Goal: Communication & Community: Answer question/provide support

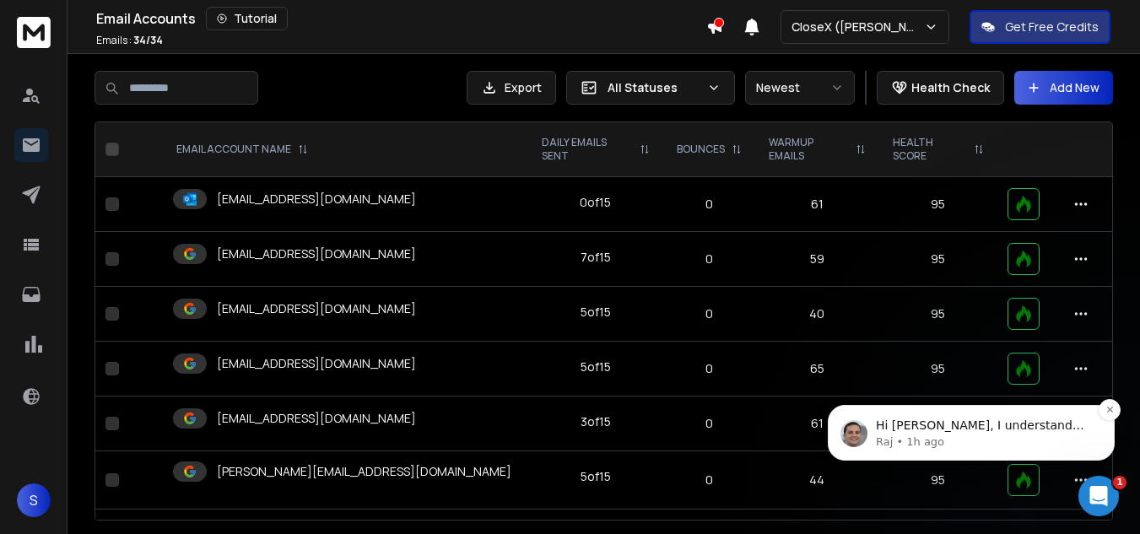
click at [987, 435] on p "Raj • 1h ago" at bounding box center [985, 442] width 218 height 15
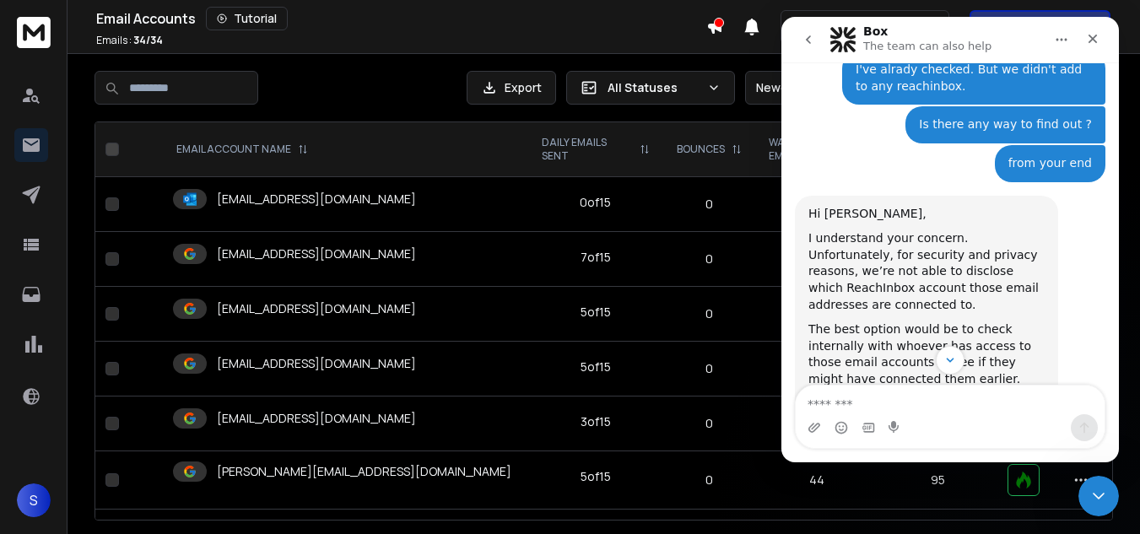
scroll to position [917, 0]
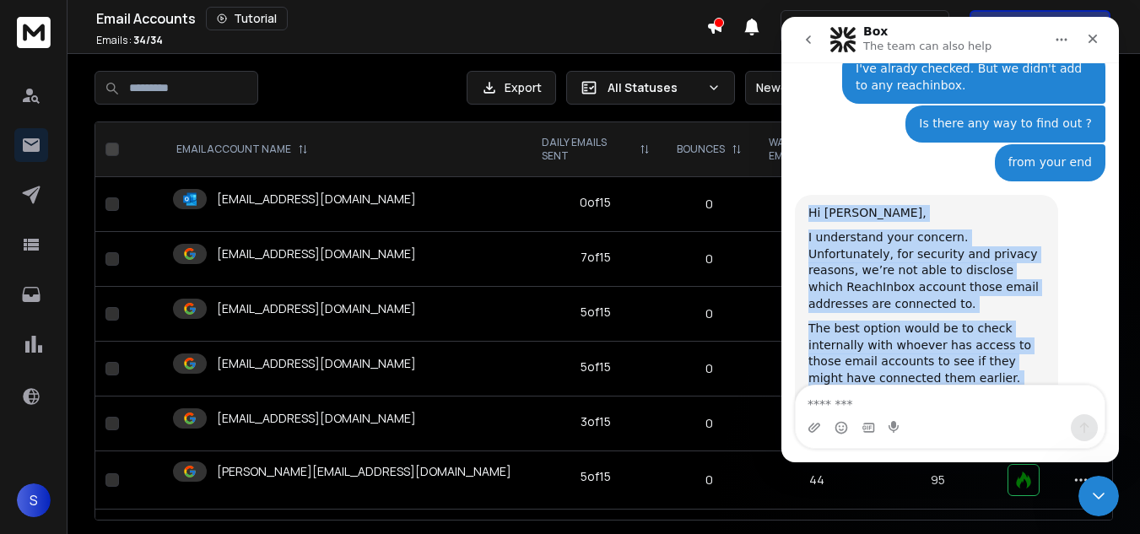
drag, startPoint x: 895, startPoint y: 322, endPoint x: 803, endPoint y: 141, distance: 203.1
click at [803, 195] on div "Hi [PERSON_NAME], I understand your concern. Unfortunately, for security and pr…" at bounding box center [926, 321] width 263 height 252
copy div "Hi [PERSON_NAME], I understand your concern. Unfortunately, for security and pr…"
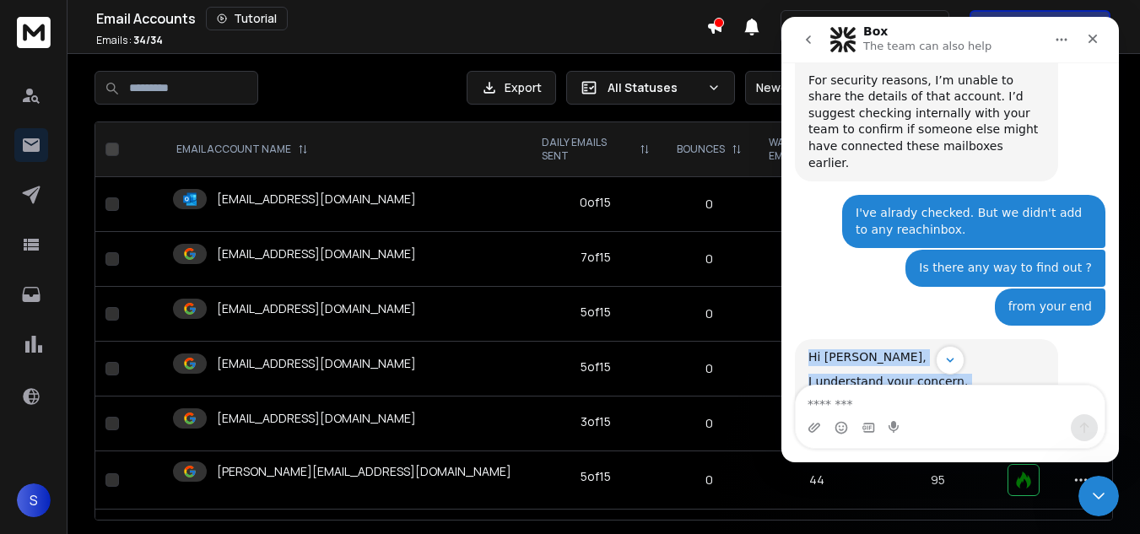
scroll to position [748, 0]
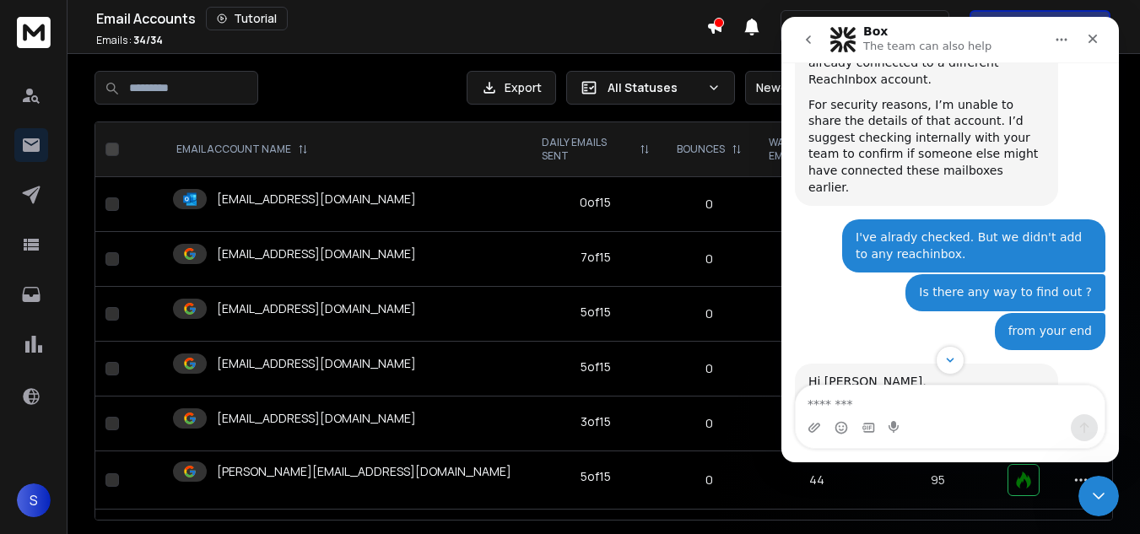
click at [933, 313] on div "from your end safiq • 1h ago" at bounding box center [950, 338] width 311 height 51
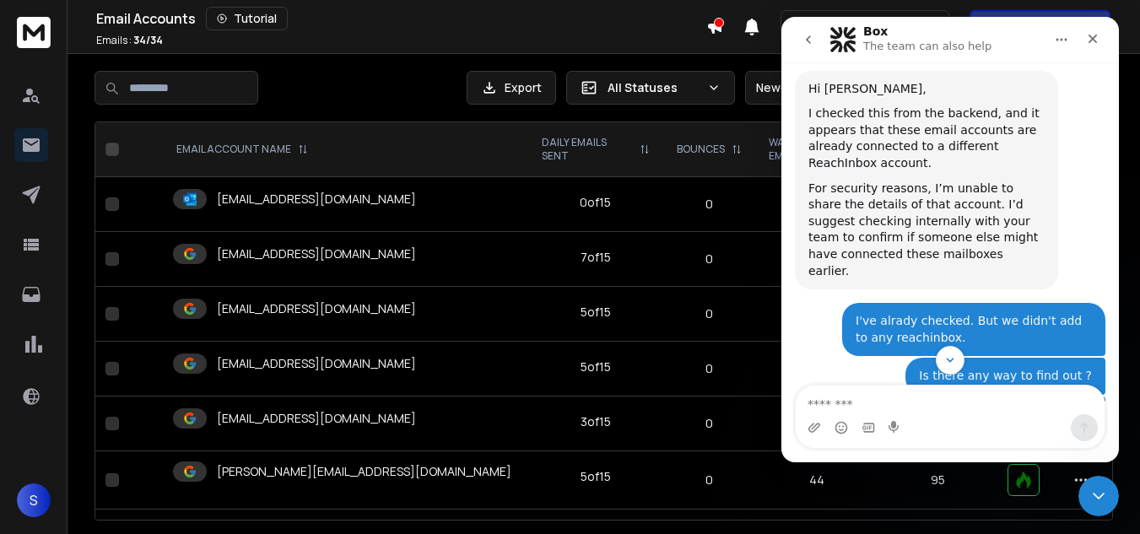
scroll to position [663, 0]
click at [1093, 41] on icon "Close" at bounding box center [1093, 39] width 14 height 14
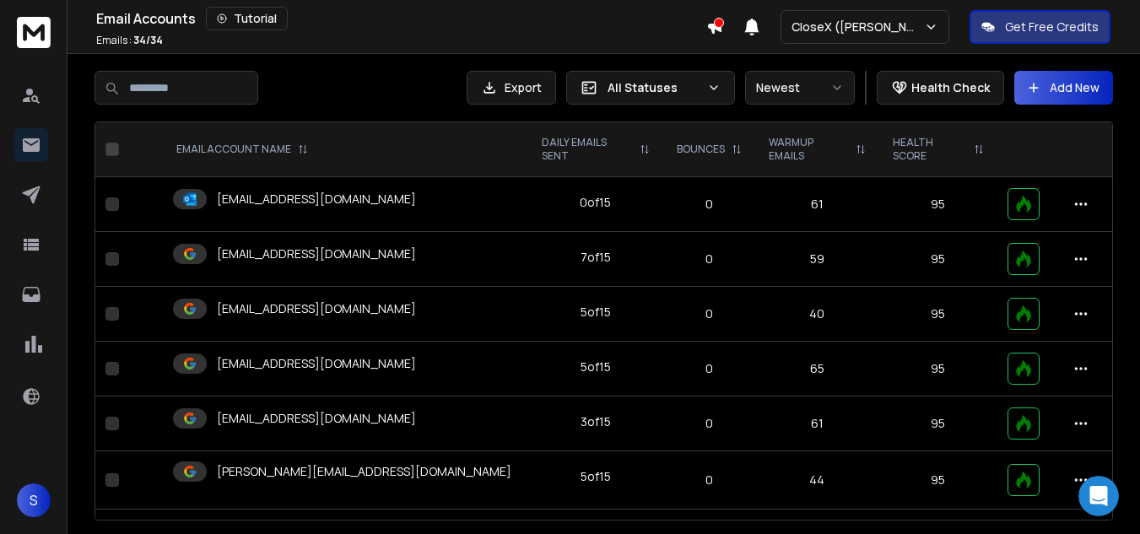
scroll to position [917, 0]
click at [29, 40] on icon at bounding box center [34, 32] width 34 height 31
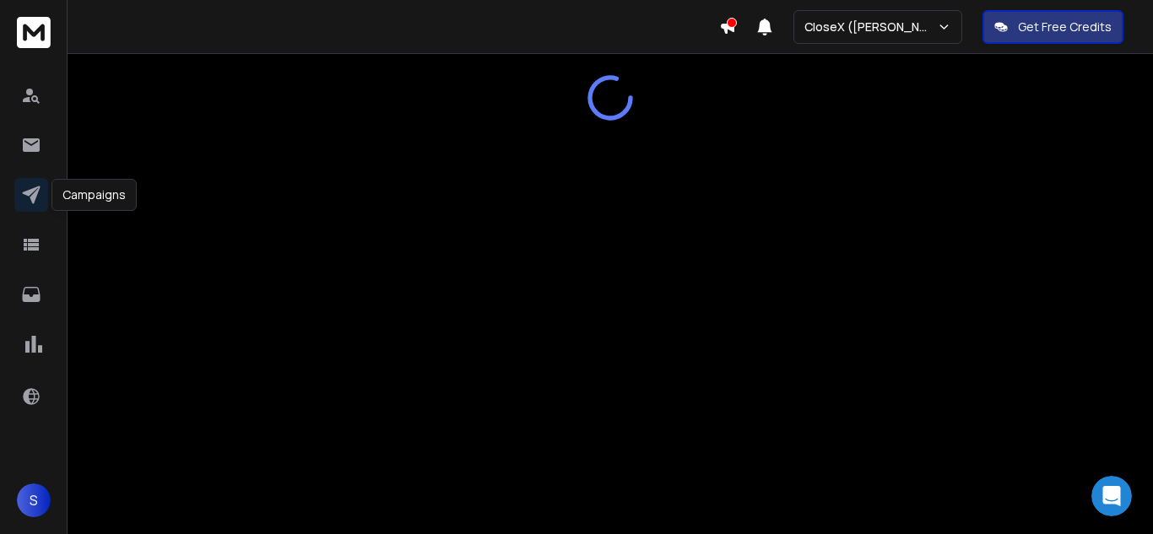
click at [40, 204] on icon at bounding box center [31, 195] width 20 height 20
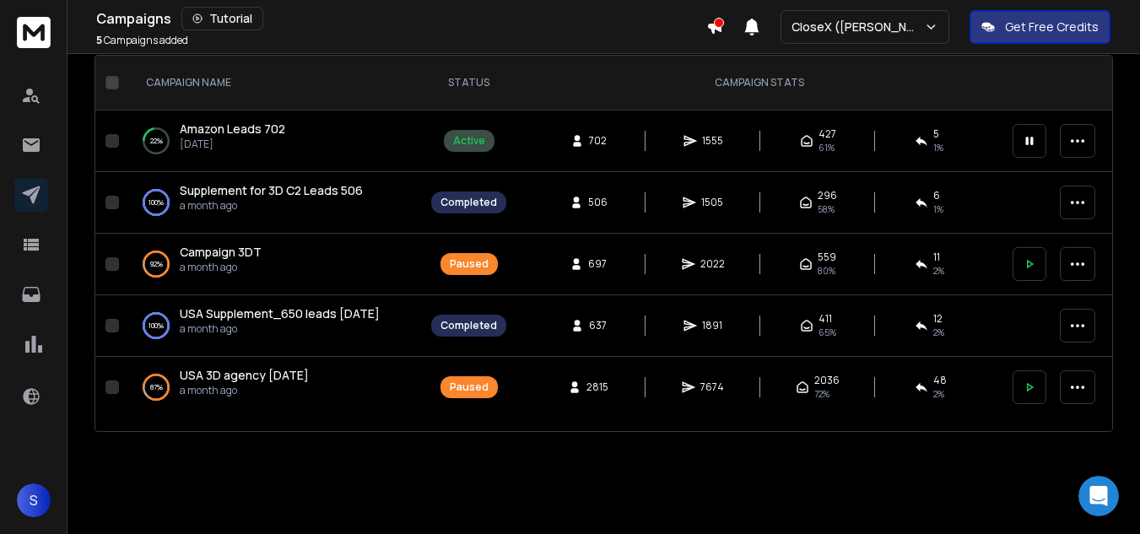
scroll to position [88, 0]
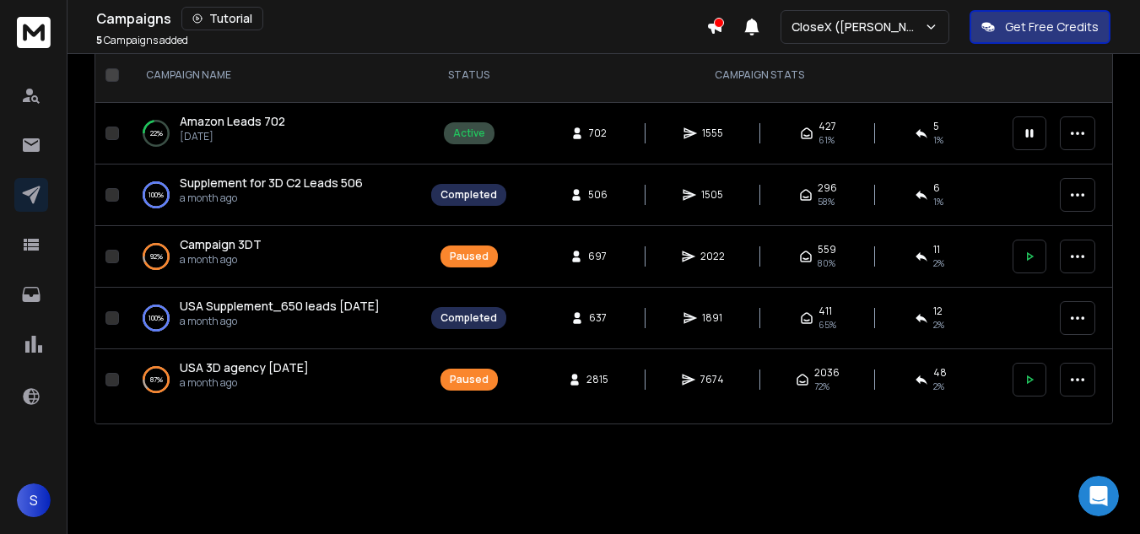
click at [295, 141] on div "22 % Amazon Leads 702 [DATE]" at bounding box center [274, 133] width 262 height 41
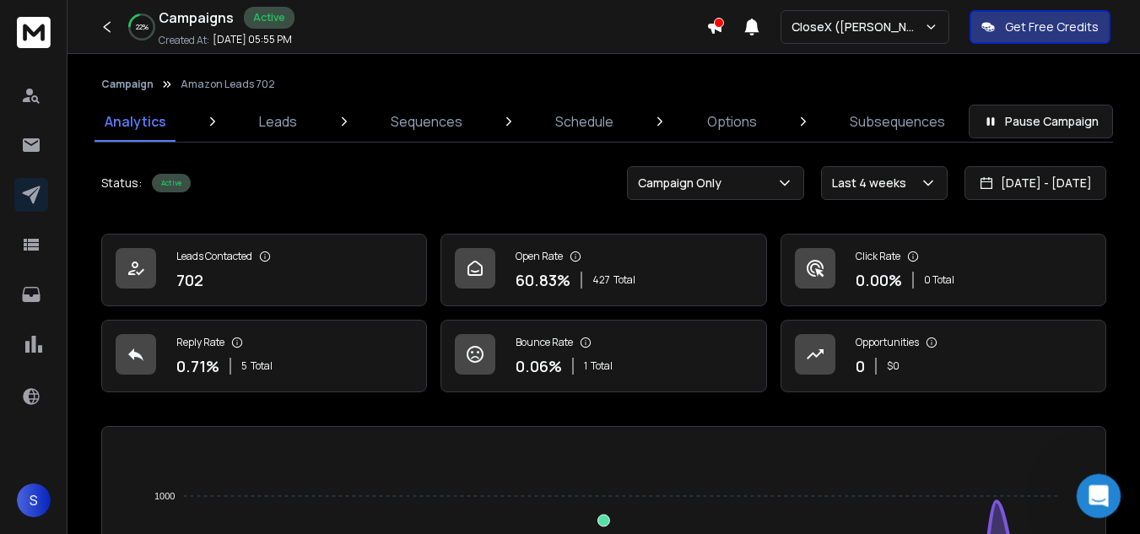
click at [1100, 502] on icon "Open Intercom Messenger" at bounding box center [1097, 494] width 28 height 28
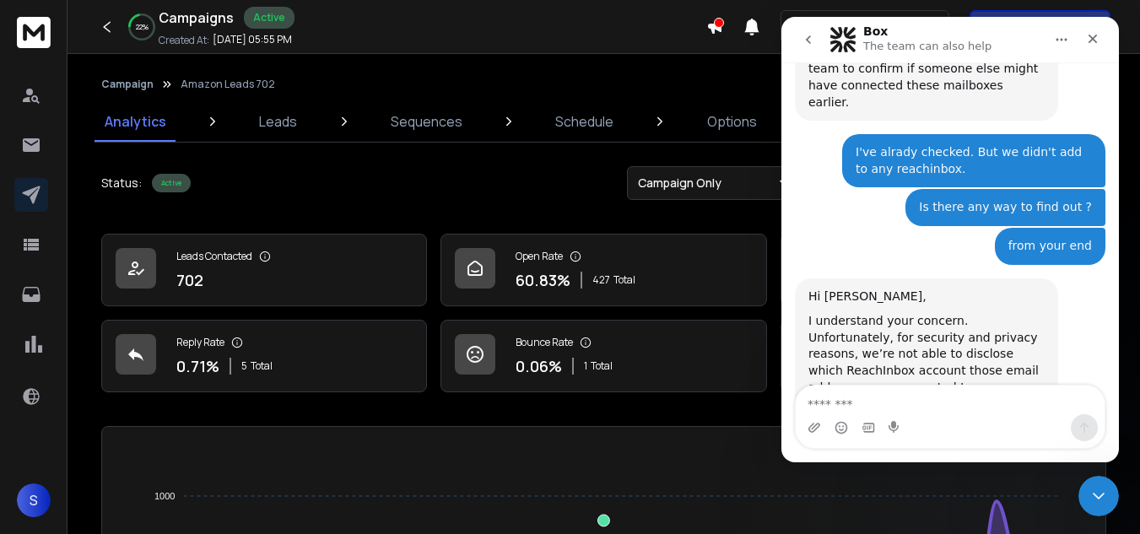
scroll to position [748, 0]
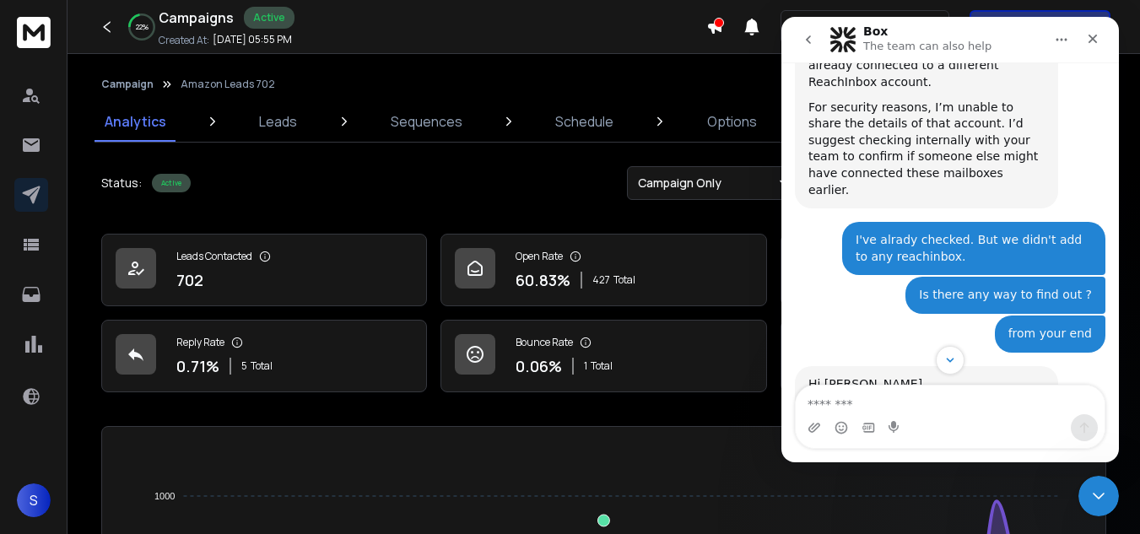
click at [1029, 326] on div "from your end" at bounding box center [1051, 334] width 84 height 17
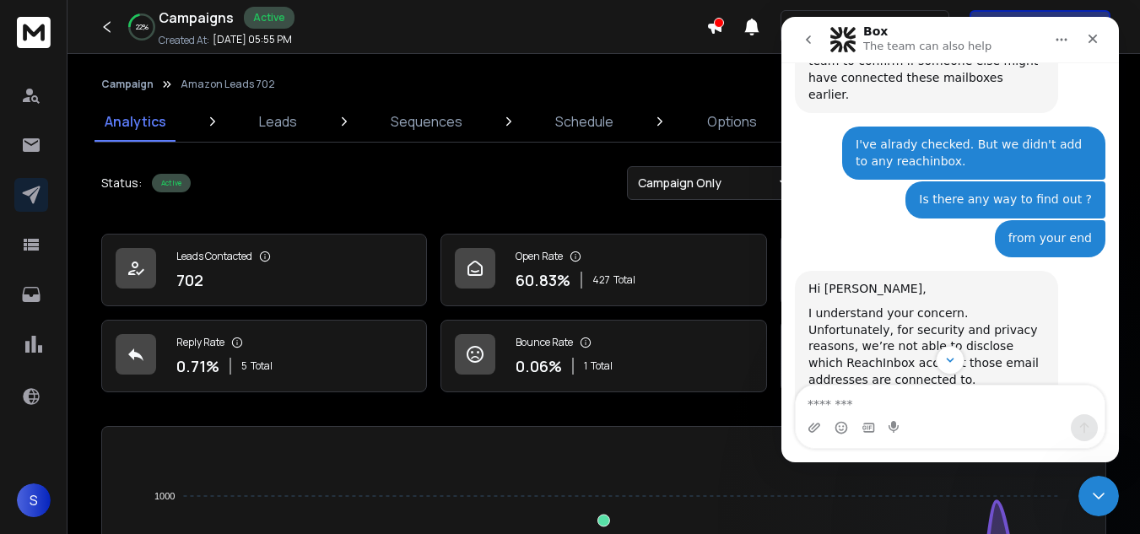
scroll to position [917, 0]
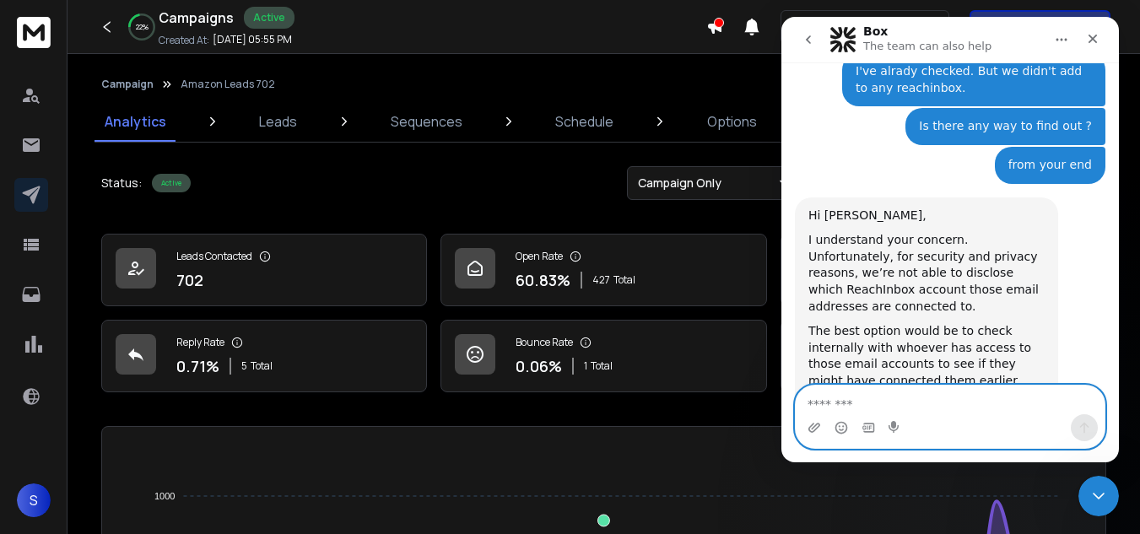
click at [863, 403] on textarea "Message…" at bounding box center [950, 400] width 309 height 29
paste textarea "**********"
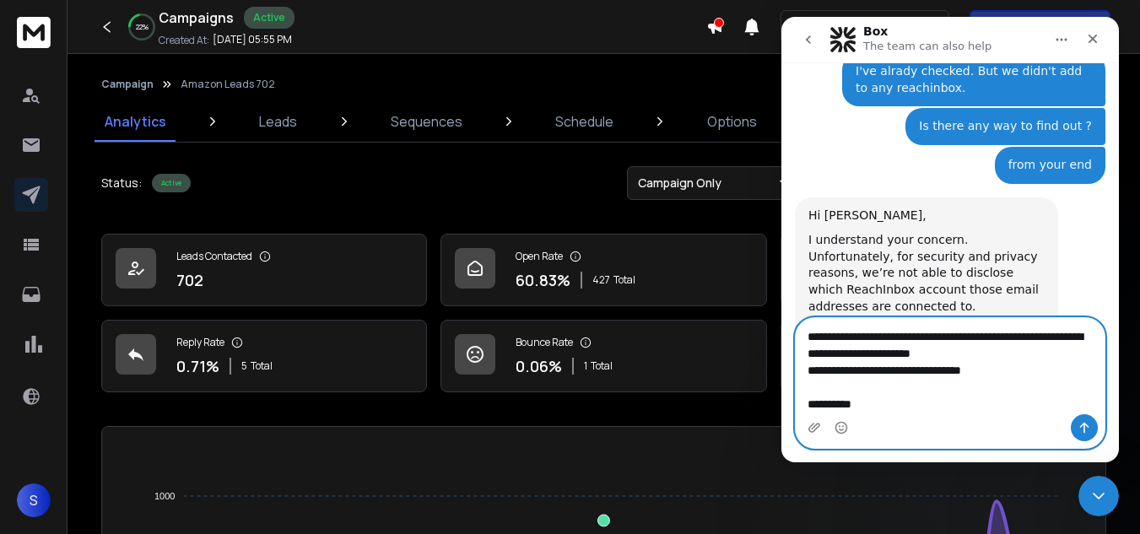
scroll to position [984, 0]
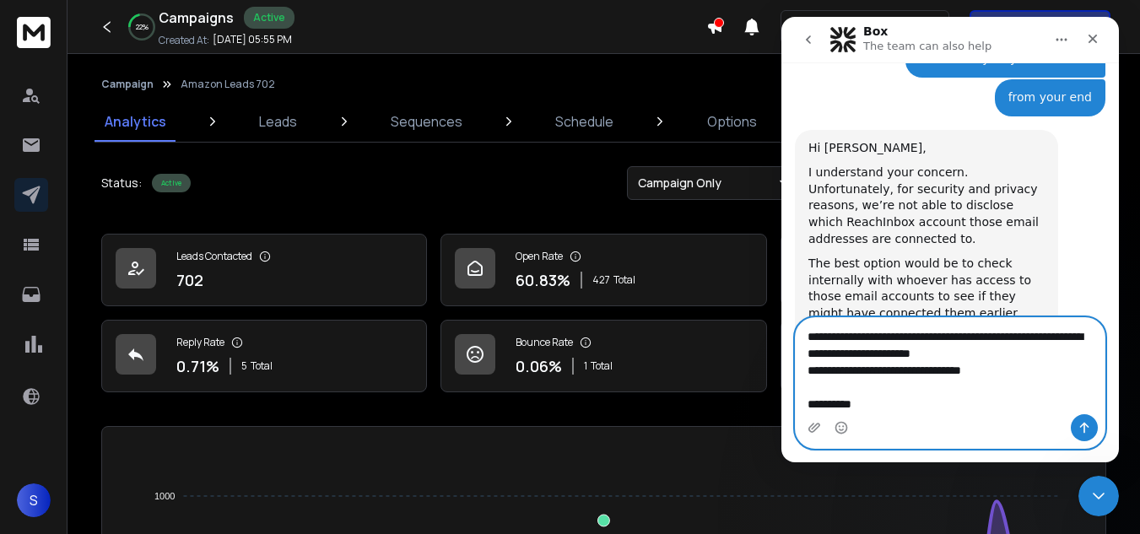
click at [969, 337] on textarea "**********" at bounding box center [950, 366] width 309 height 96
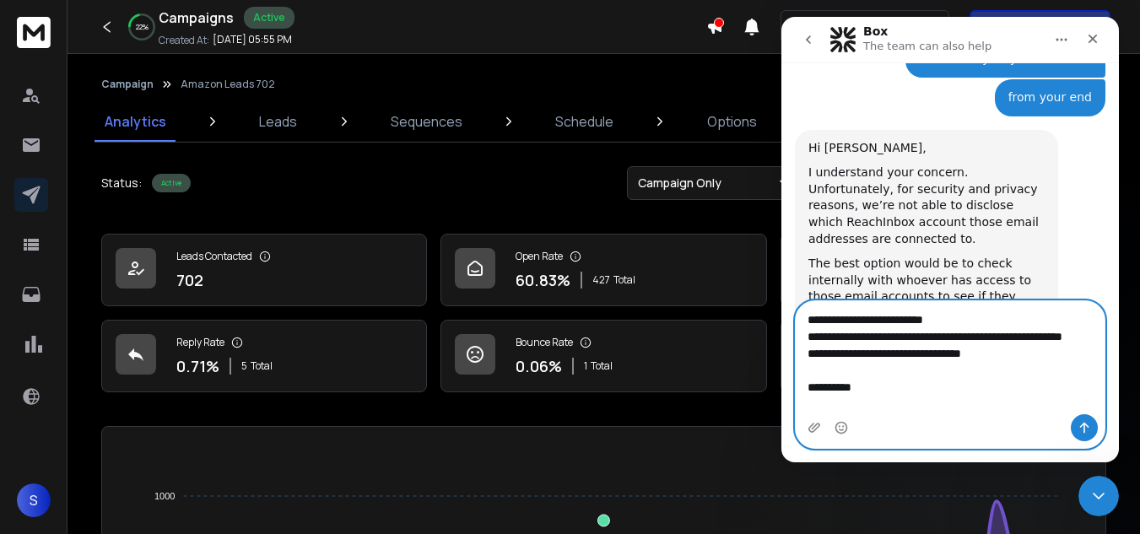
scroll to position [1001, 0]
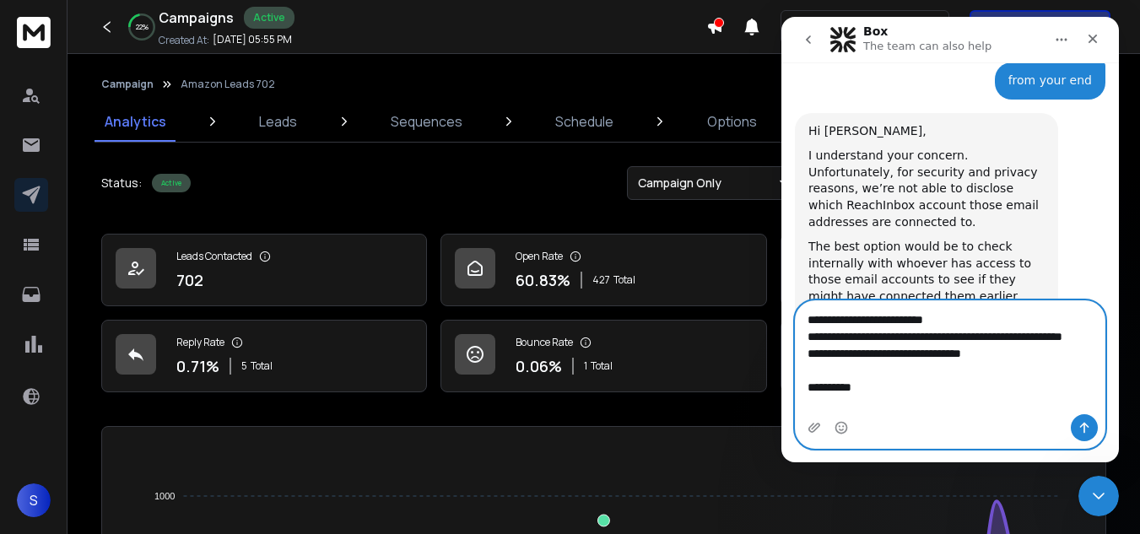
click at [941, 337] on textarea "**********" at bounding box center [950, 357] width 309 height 113
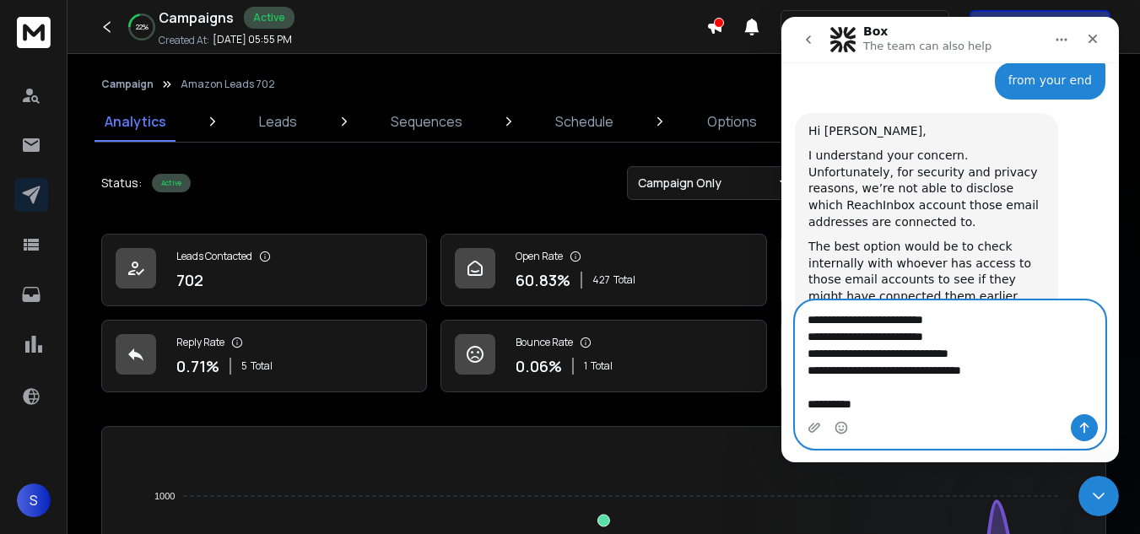
click at [978, 354] on textarea "**********" at bounding box center [950, 357] width 309 height 113
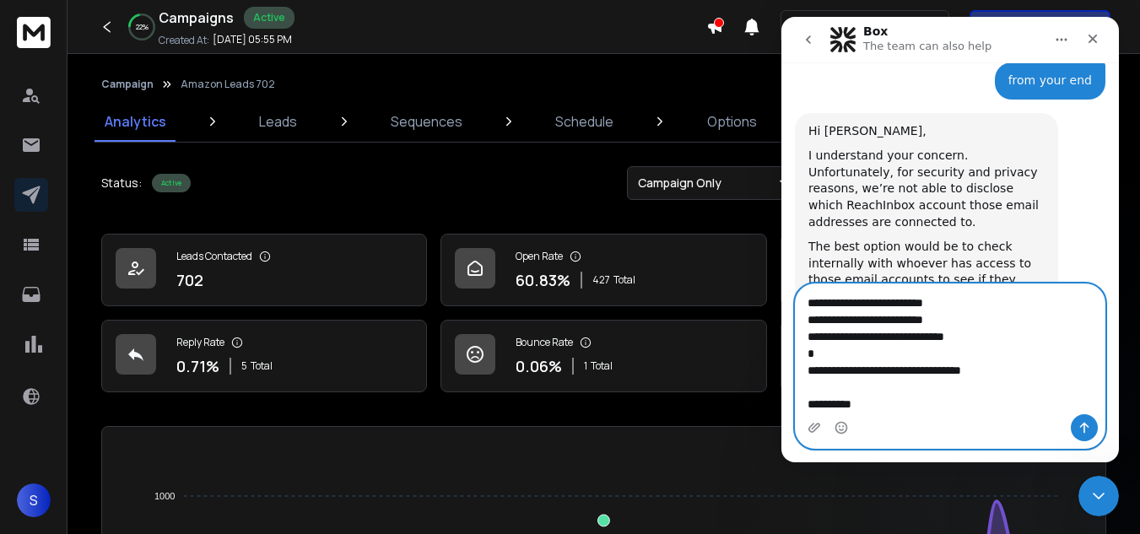
scroll to position [1018, 0]
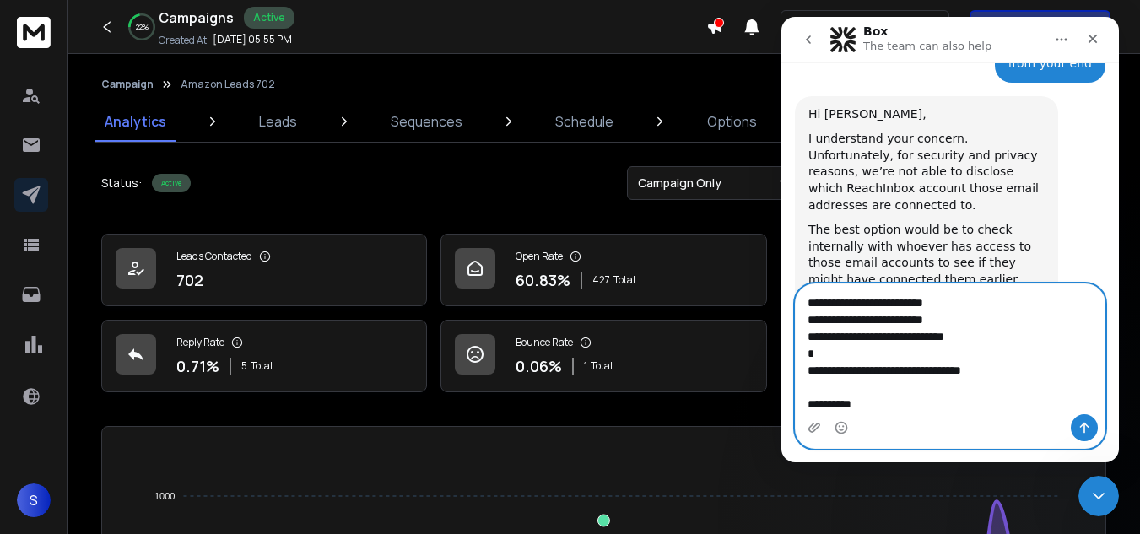
type textarea "**********"
click at [1083, 421] on icon "Send a message…" at bounding box center [1085, 428] width 14 height 14
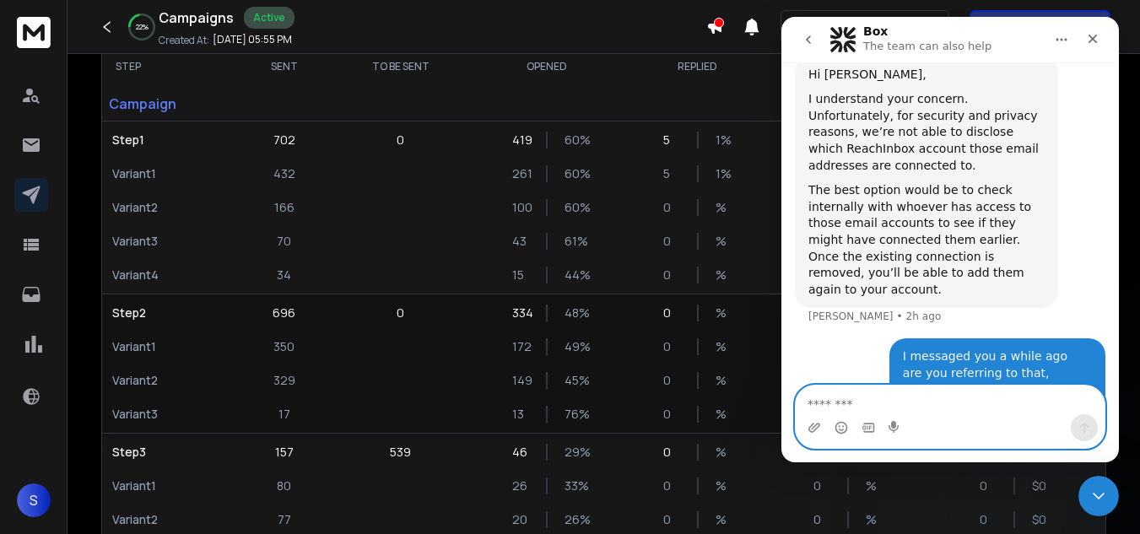
scroll to position [867, 0]
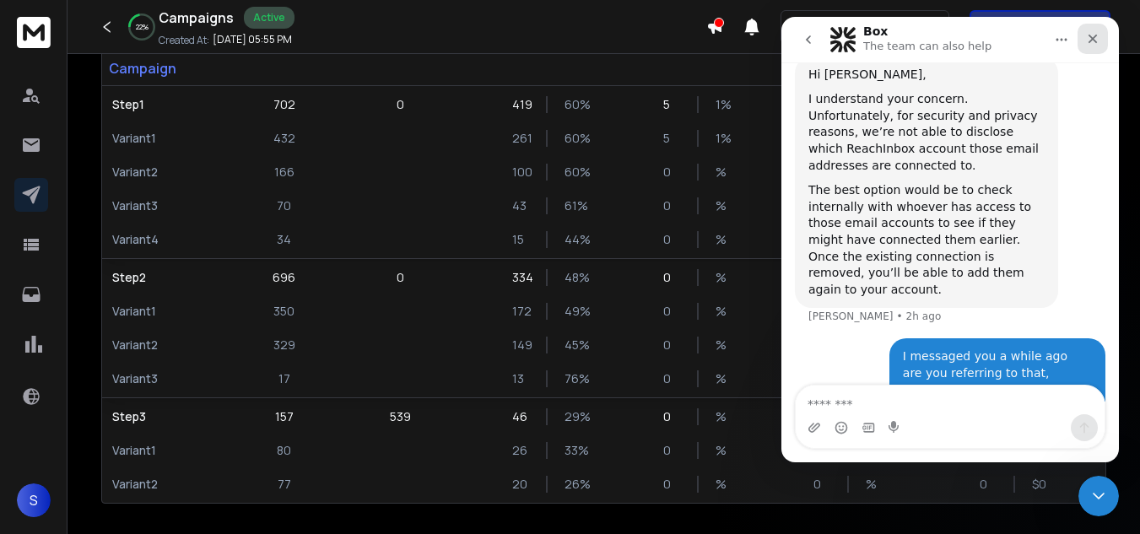
click at [1093, 41] on icon "Close" at bounding box center [1093, 39] width 14 height 14
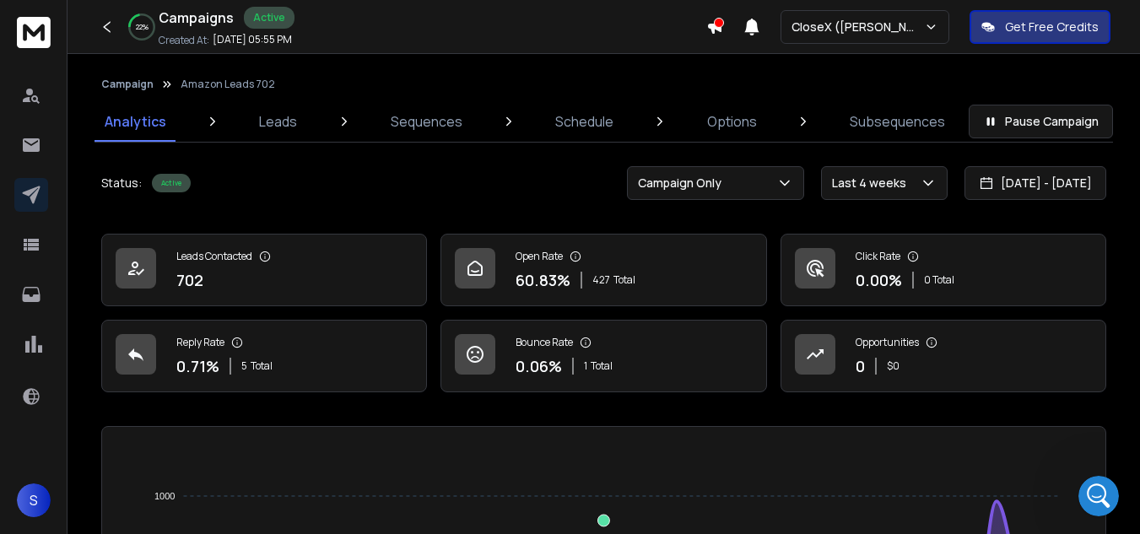
scroll to position [1058, 0]
click at [1087, 492] on icon "Open Intercom Messenger" at bounding box center [1097, 494] width 28 height 28
